Goal: Task Accomplishment & Management: Manage account settings

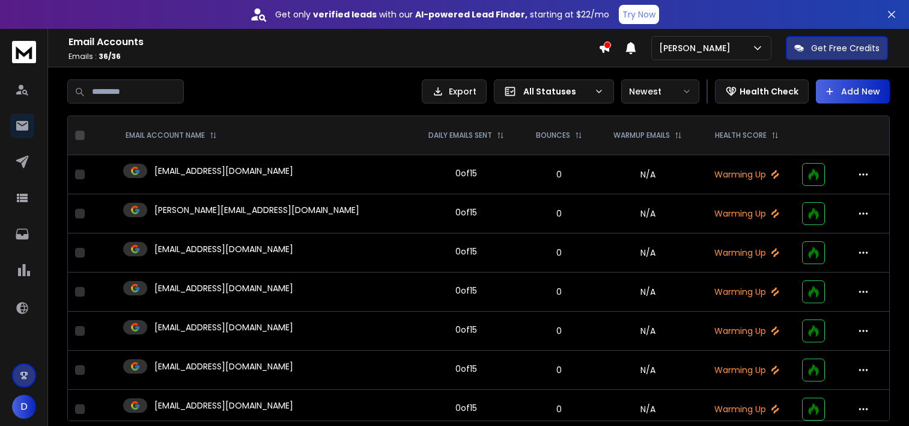
click at [759, 50] on icon "button" at bounding box center [758, 48] width 12 height 12
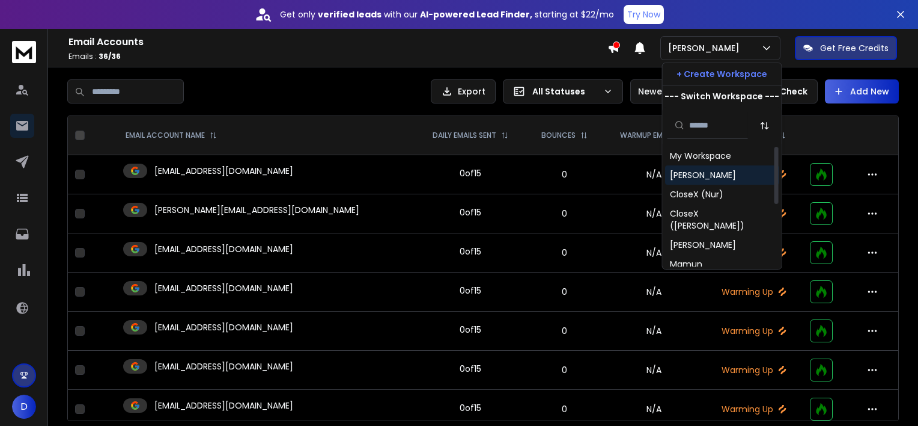
click at [723, 178] on div "[PERSON_NAME]" at bounding box center [703, 175] width 66 height 12
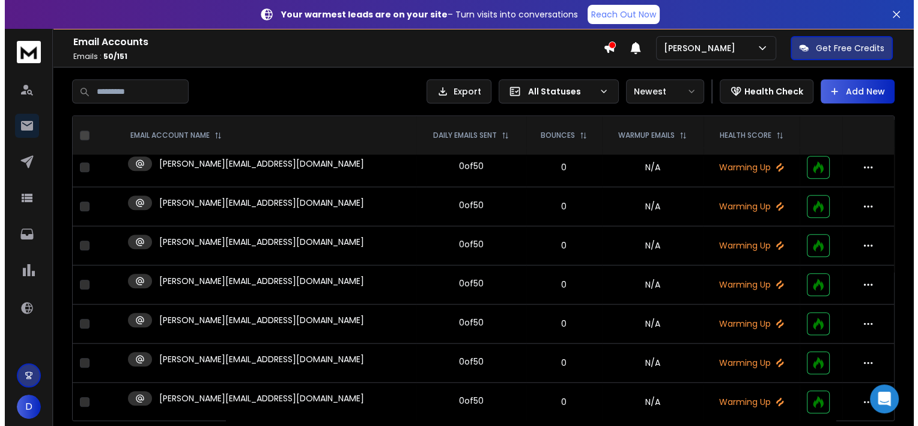
scroll to position [1503, 0]
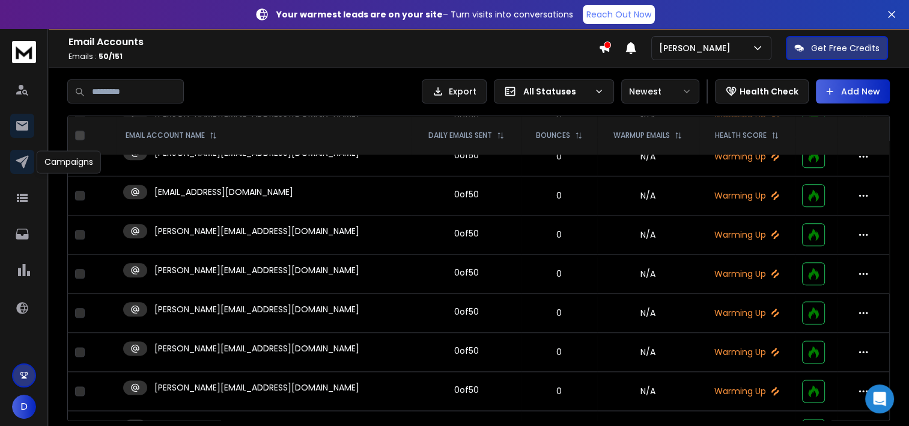
click at [24, 170] on link at bounding box center [22, 162] width 24 height 24
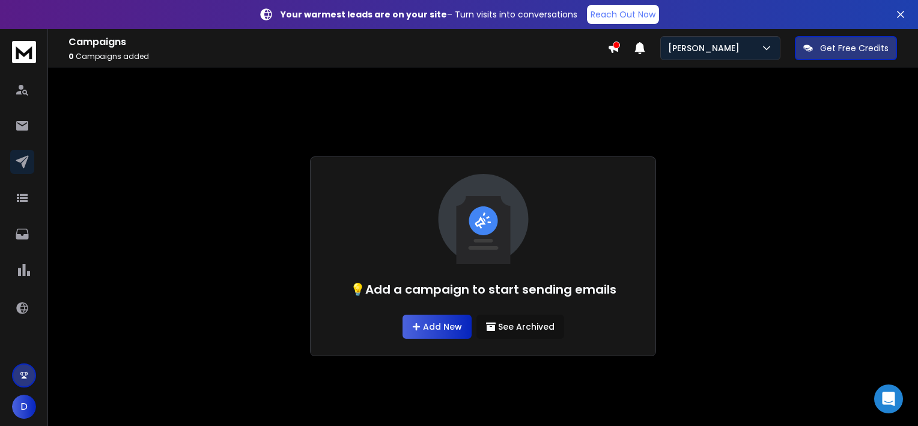
click at [698, 46] on p "[PERSON_NAME]" at bounding box center [706, 48] width 76 height 12
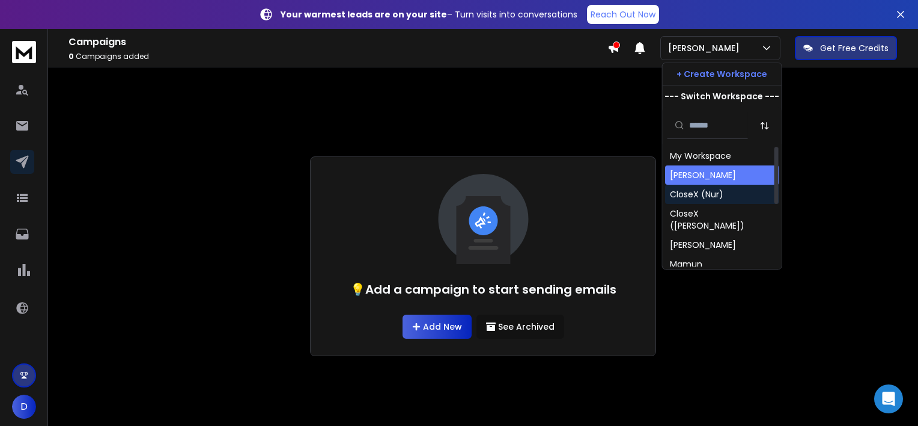
click at [712, 197] on div "CloseX (Nur)" at bounding box center [696, 194] width 53 height 12
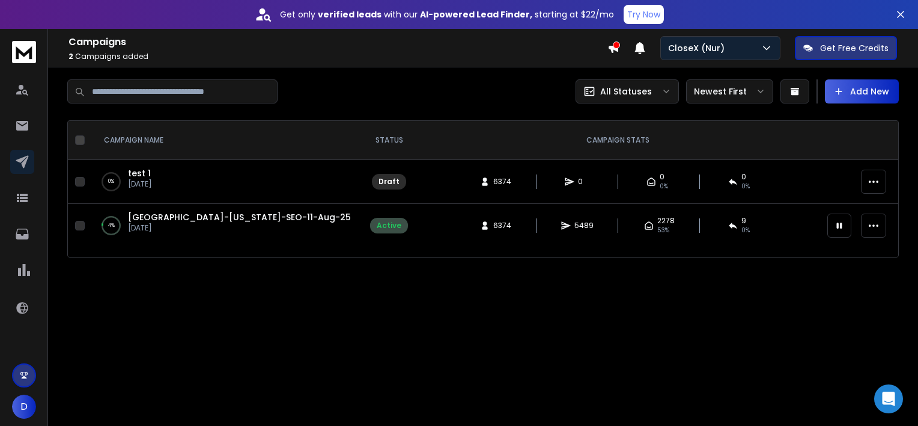
click at [679, 44] on p "CloseX (Nur)" at bounding box center [698, 48] width 61 height 12
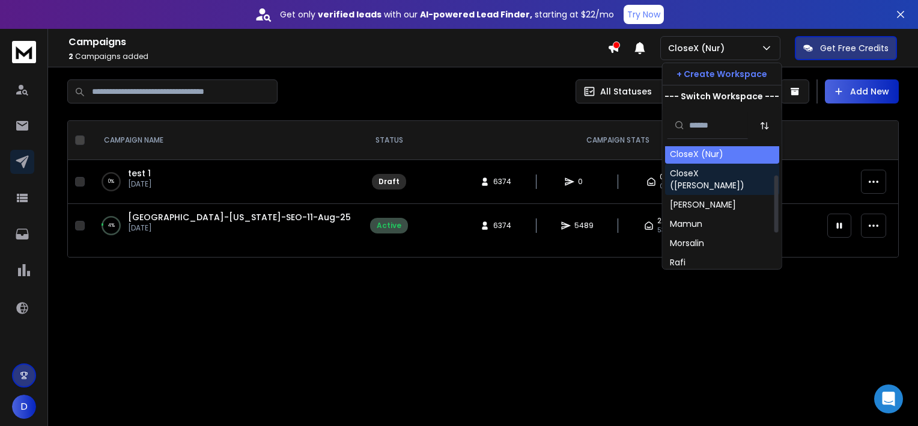
scroll to position [60, 0]
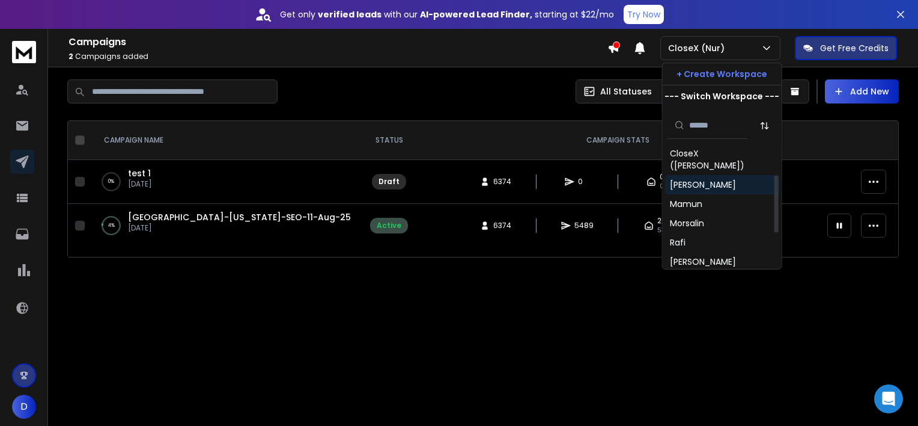
click at [695, 175] on div "[PERSON_NAME]" at bounding box center [722, 184] width 114 height 19
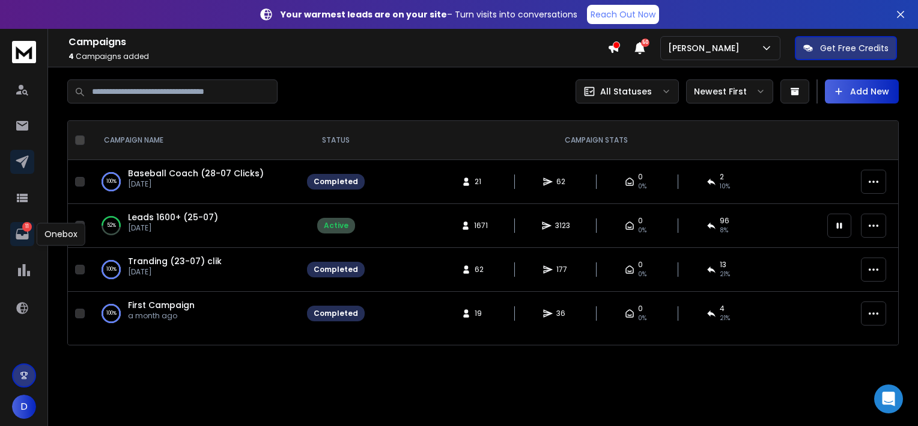
click at [10, 230] on link "11" at bounding box center [22, 234] width 24 height 24
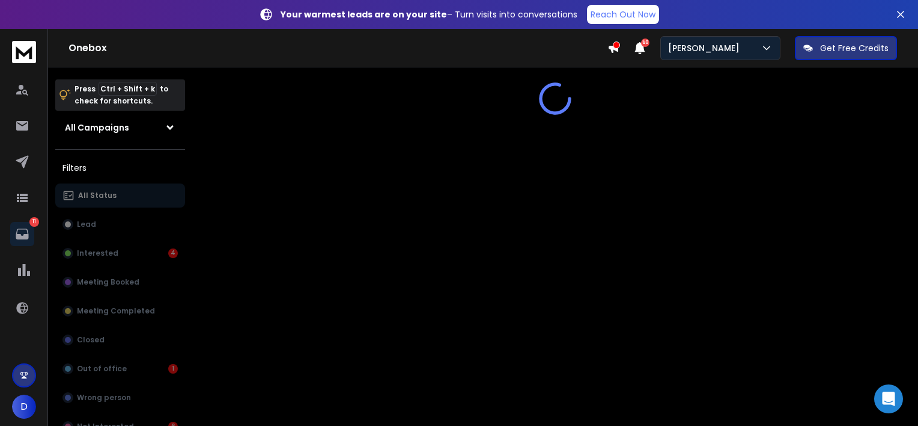
click at [712, 54] on button "[PERSON_NAME]" at bounding box center [721, 48] width 120 height 24
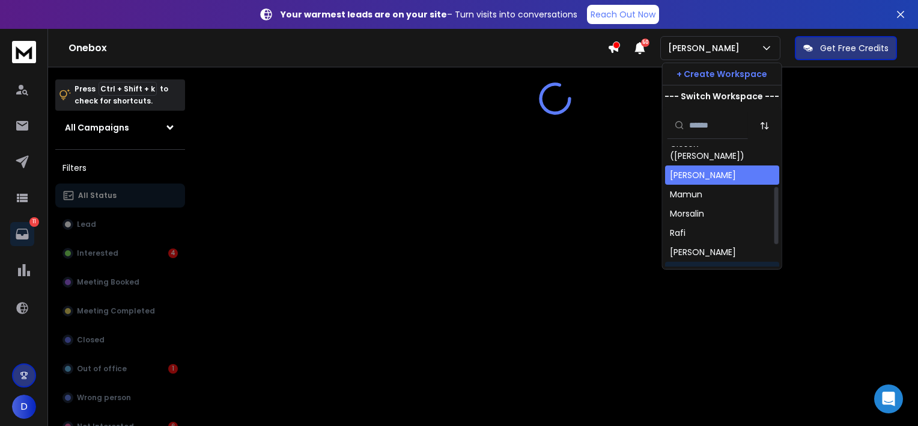
scroll to position [70, 0]
click at [701, 188] on div "Mamun" at bounding box center [686, 194] width 32 height 12
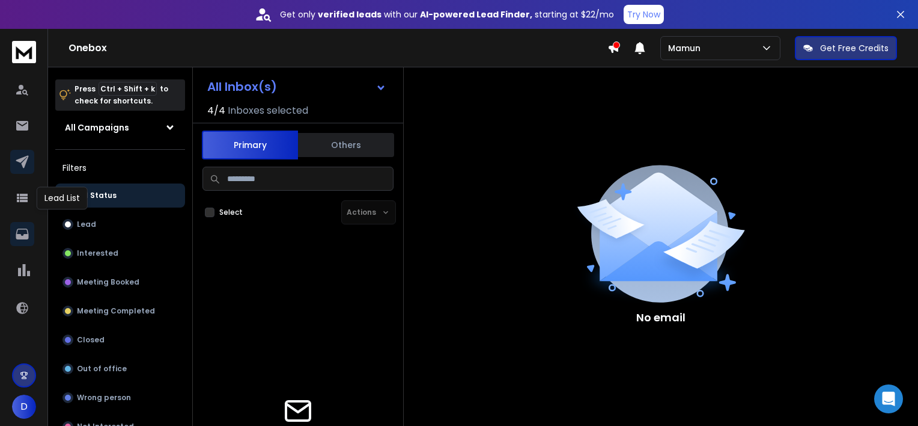
click at [24, 156] on icon at bounding box center [22, 161] width 13 height 13
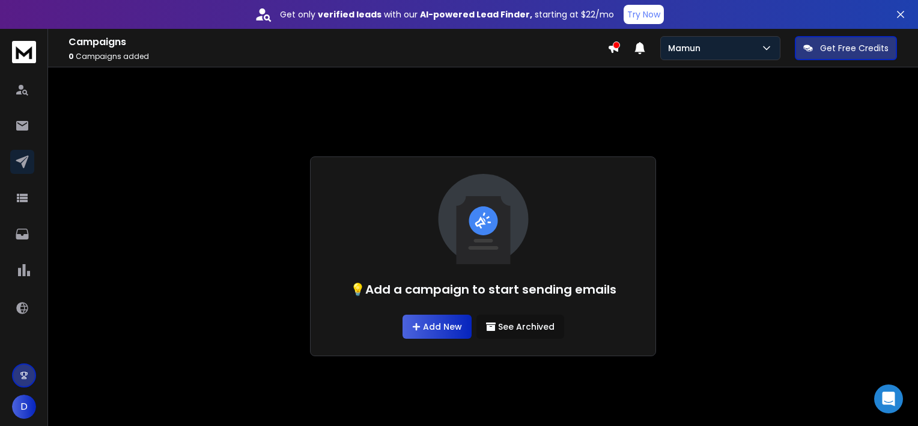
click at [725, 55] on button "Mamun" at bounding box center [721, 48] width 120 height 24
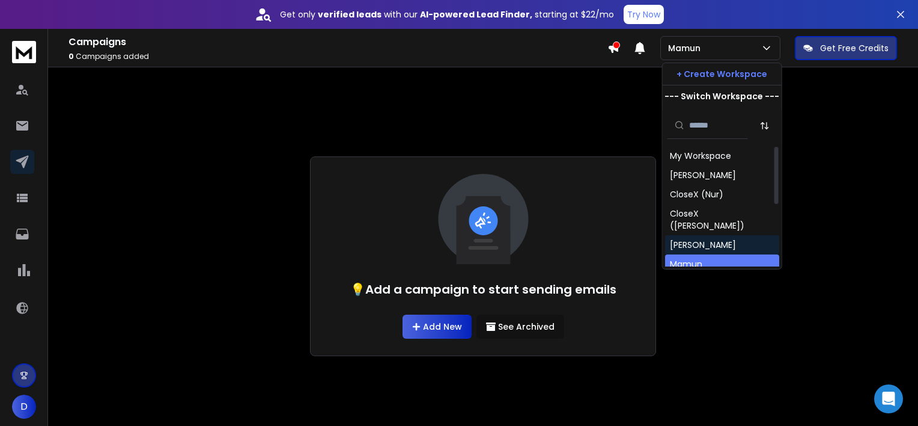
click at [706, 235] on div "[PERSON_NAME]" at bounding box center [722, 244] width 114 height 19
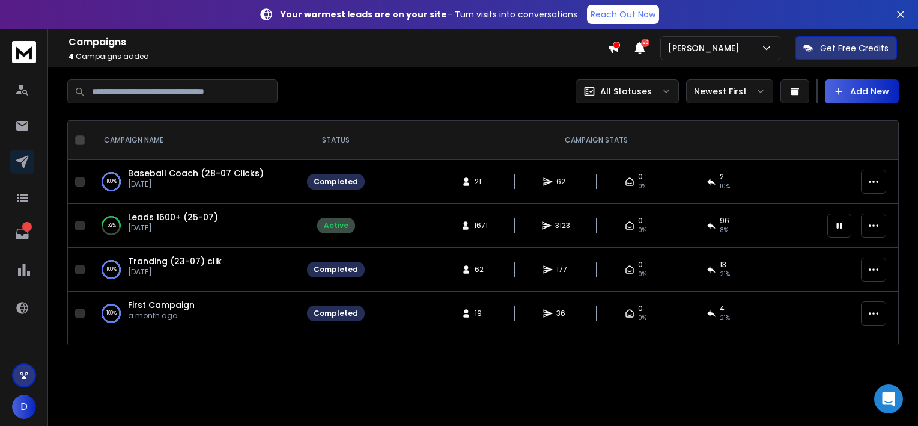
click at [445, 380] on div "Your warmest leads are on your site – Turn visits into conversations Reach Out …" at bounding box center [459, 213] width 918 height 426
